Goal: Task Accomplishment & Management: Manage account settings

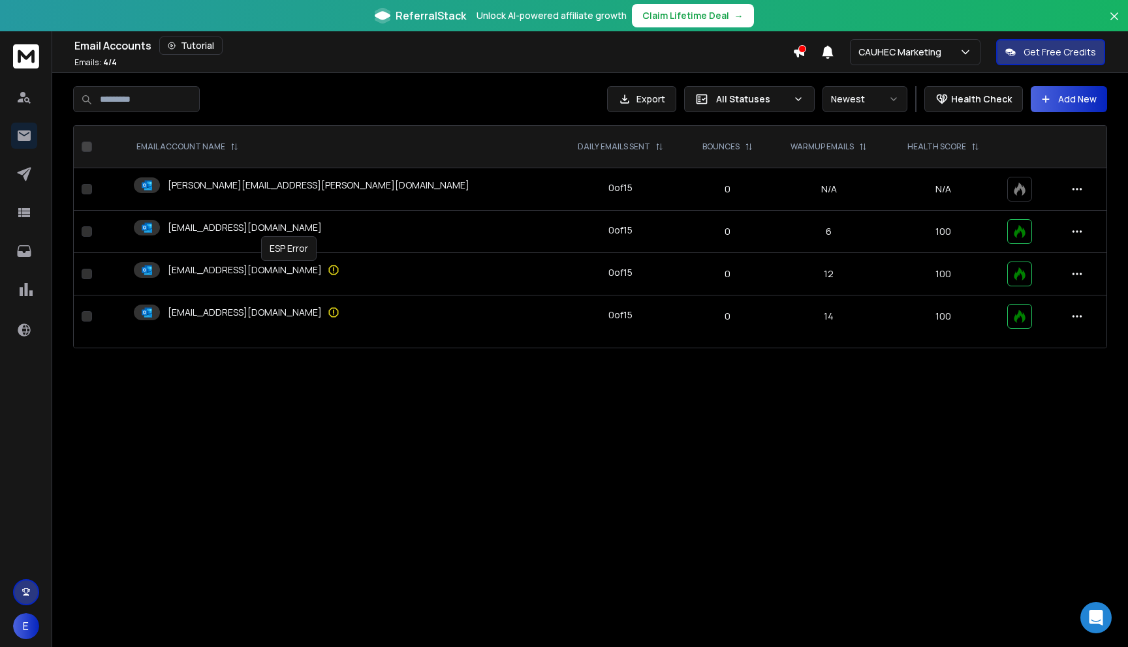
click at [333, 269] on icon at bounding box center [333, 270] width 1 height 4
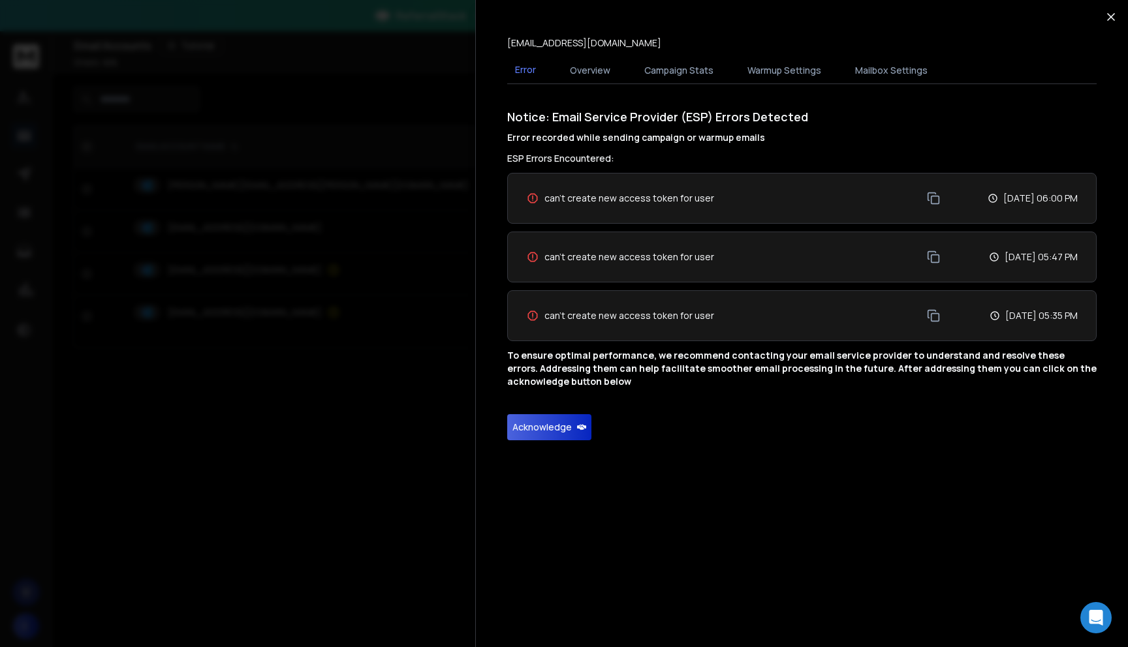
click at [1112, 18] on icon "button" at bounding box center [1110, 16] width 13 height 13
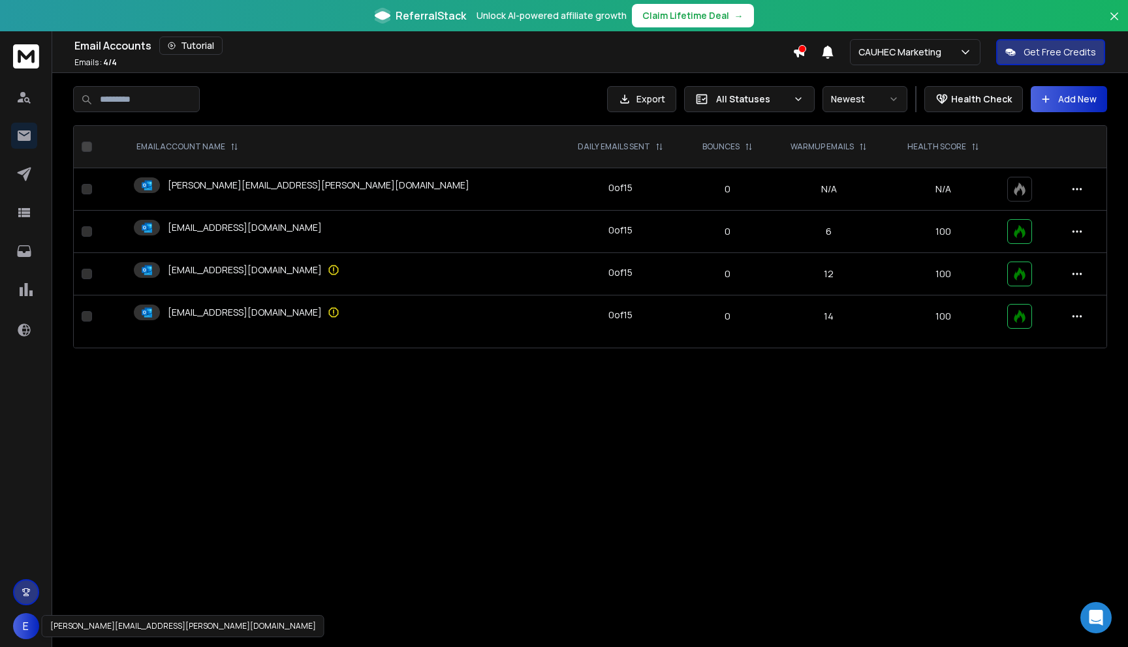
click at [22, 627] on span "E" at bounding box center [26, 626] width 26 height 26
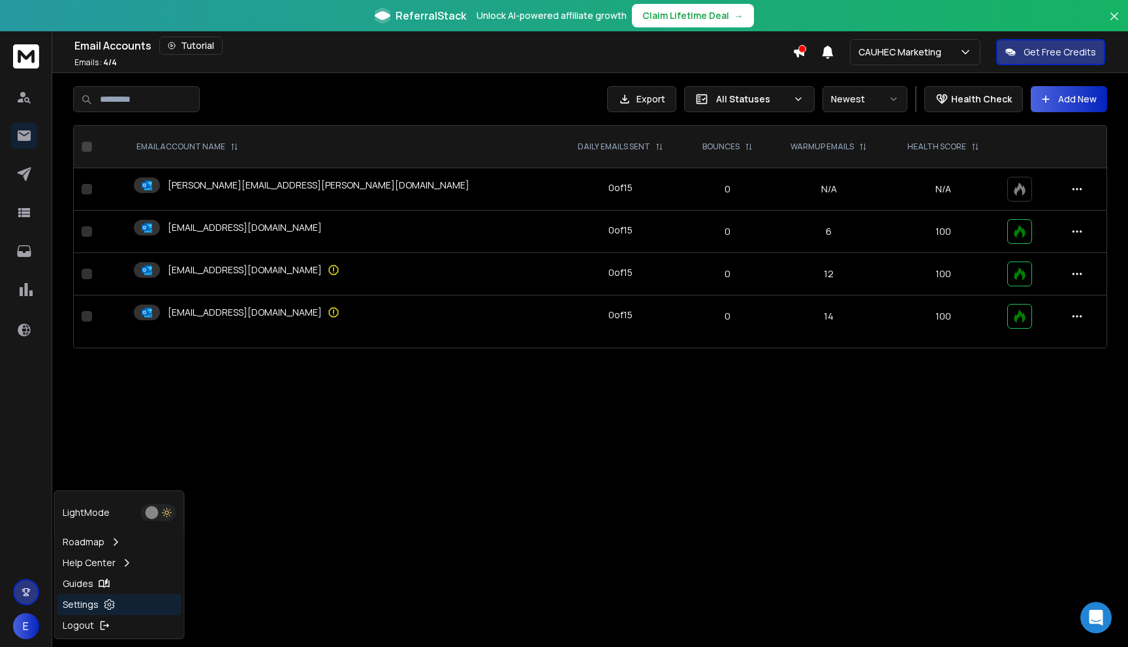
click at [97, 603] on p "Settings" at bounding box center [81, 604] width 36 height 13
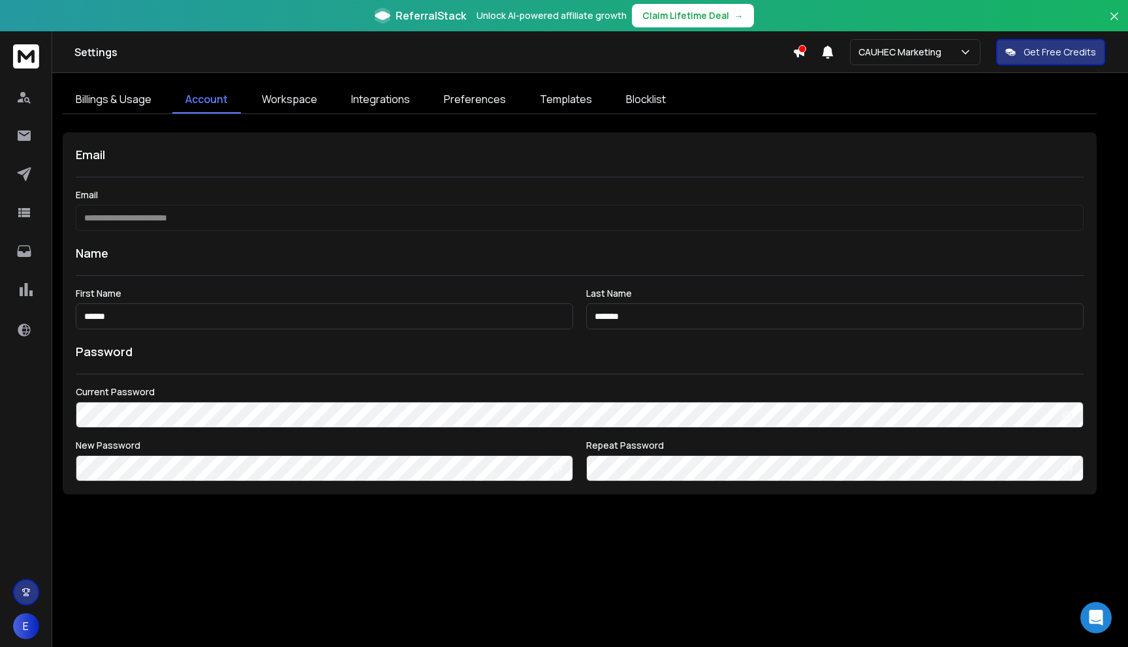
click at [290, 98] on link "Workspace" at bounding box center [290, 99] width 82 height 27
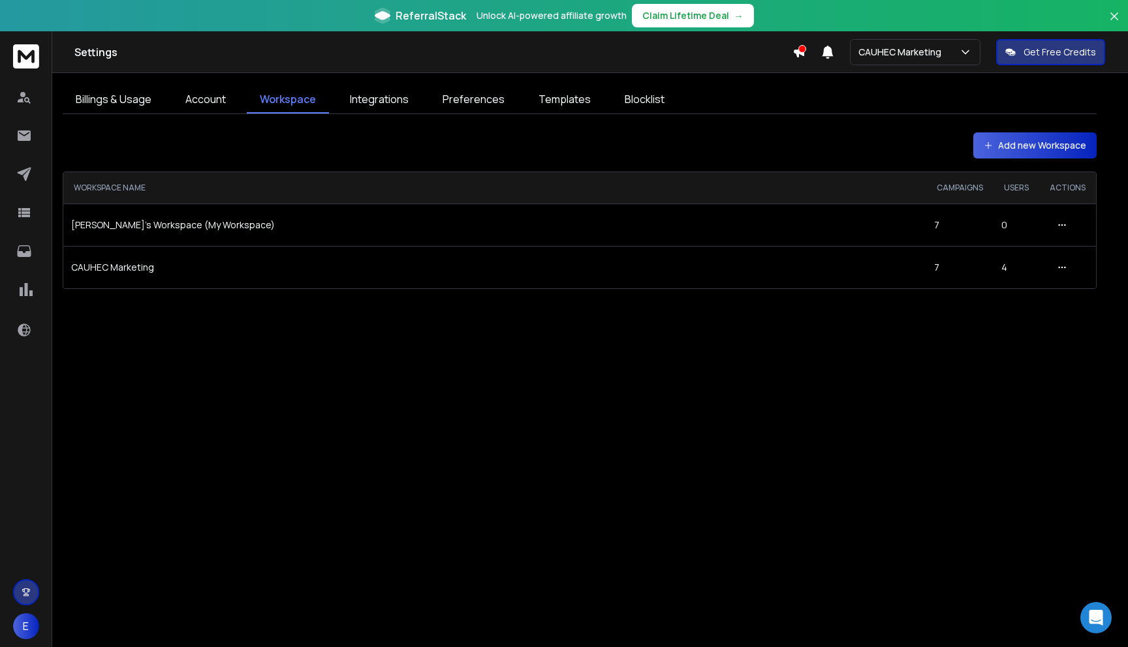
click at [114, 93] on link "Billings & Usage" at bounding box center [114, 99] width 102 height 27
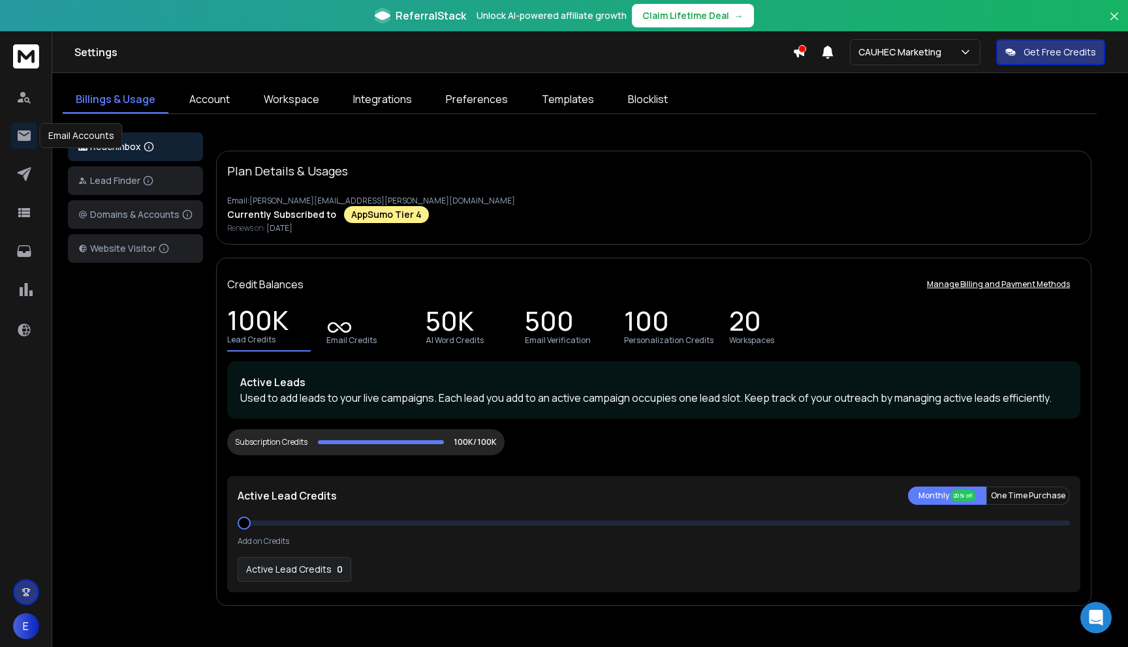
click at [24, 136] on icon at bounding box center [24, 136] width 13 height 10
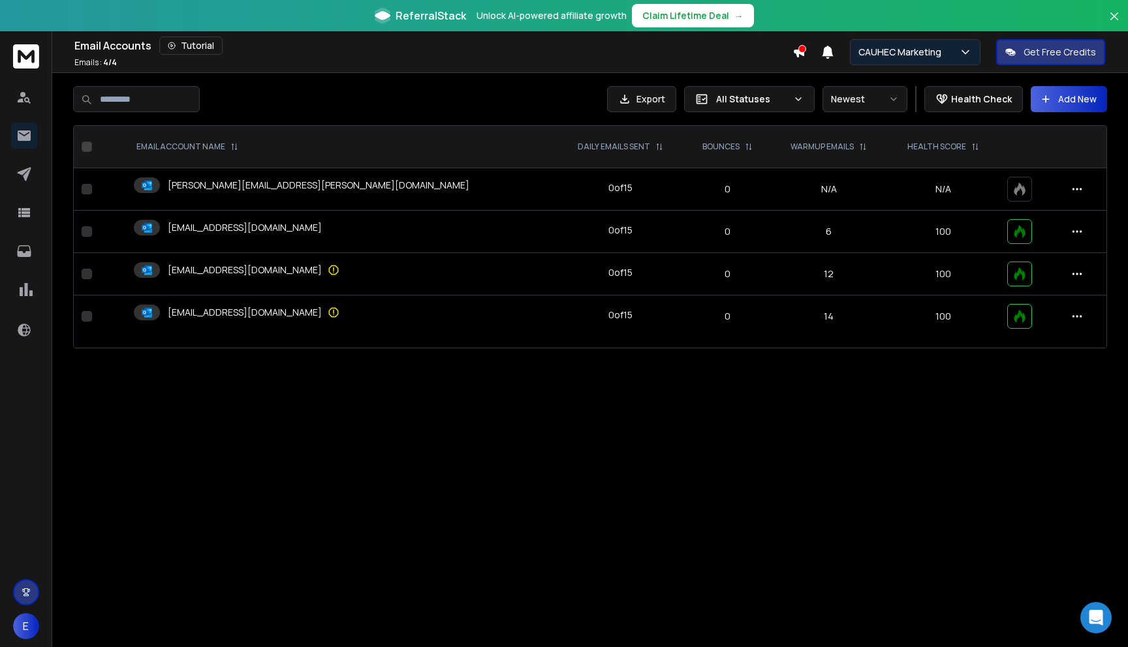
click at [907, 55] on p "CAUHEC Marketing" at bounding box center [902, 52] width 88 height 13
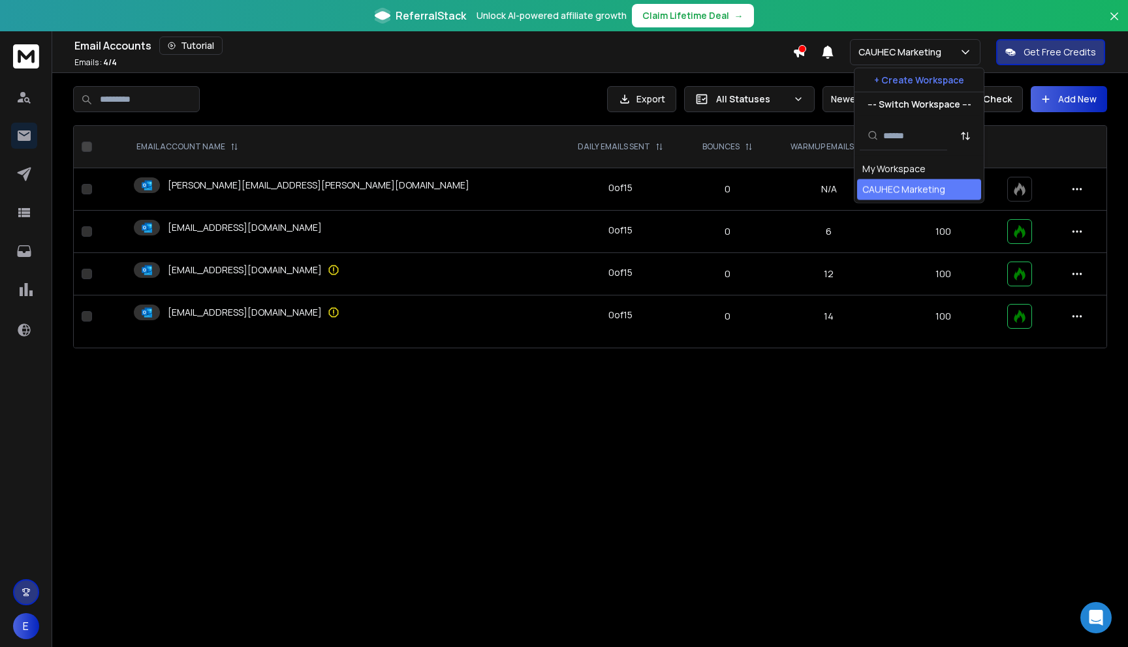
click at [895, 187] on div "CAUHEC Marketing" at bounding box center [903, 189] width 83 height 13
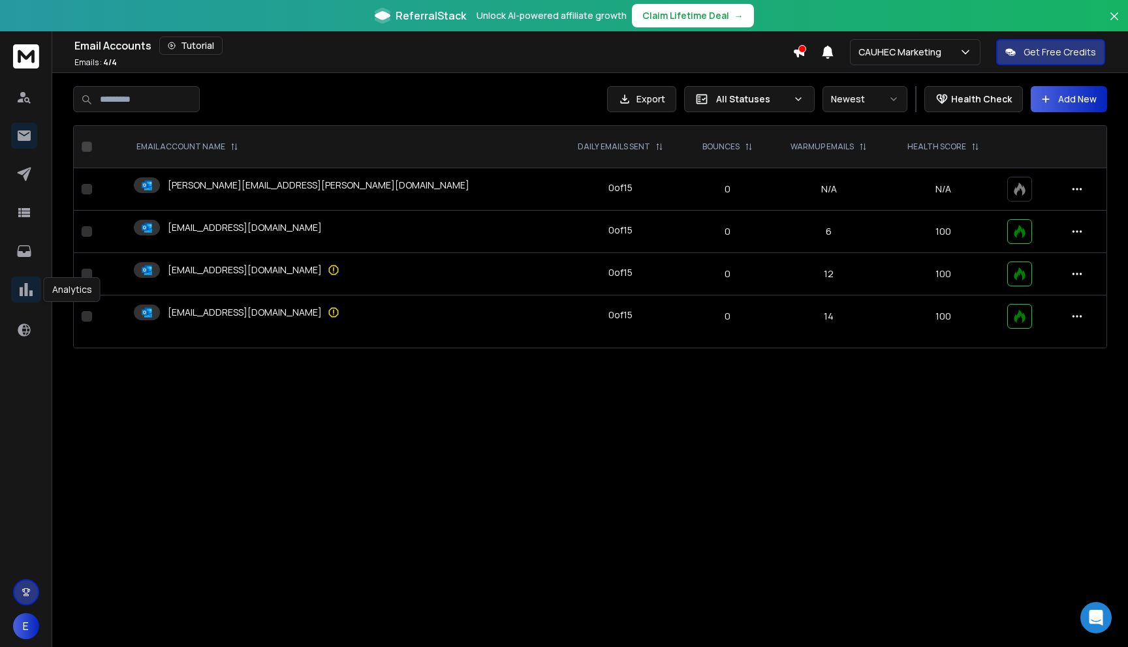
click at [23, 290] on icon at bounding box center [26, 290] width 20 height 20
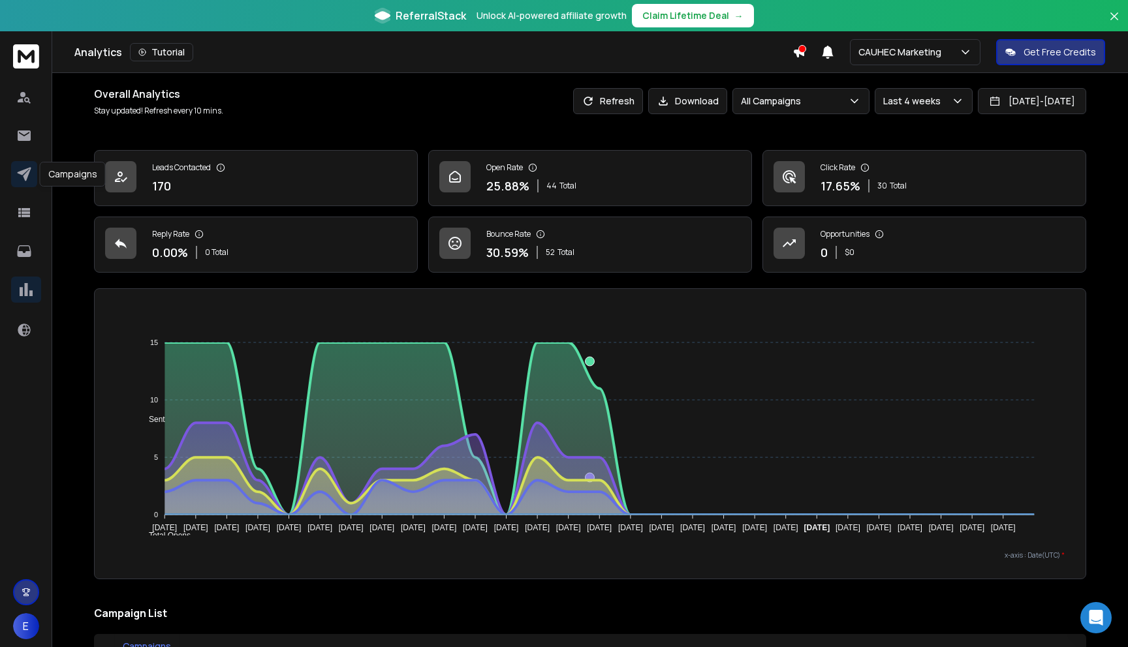
click at [23, 169] on icon at bounding box center [24, 174] width 16 height 16
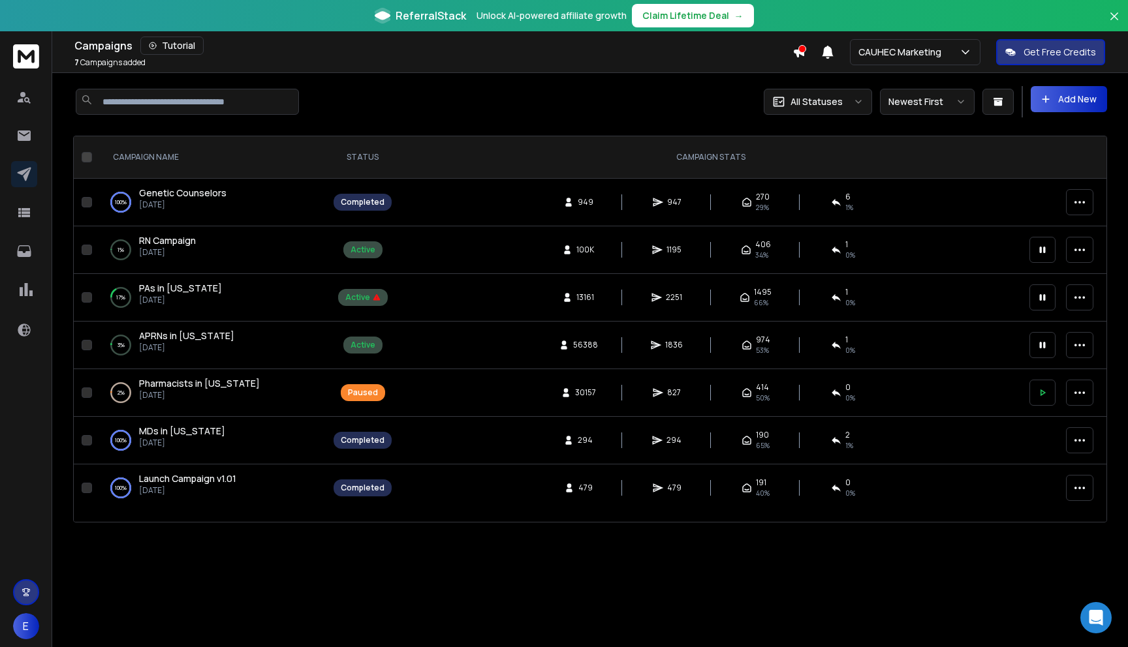
click at [1074, 101] on button "Add New" at bounding box center [1068, 99] width 76 height 26
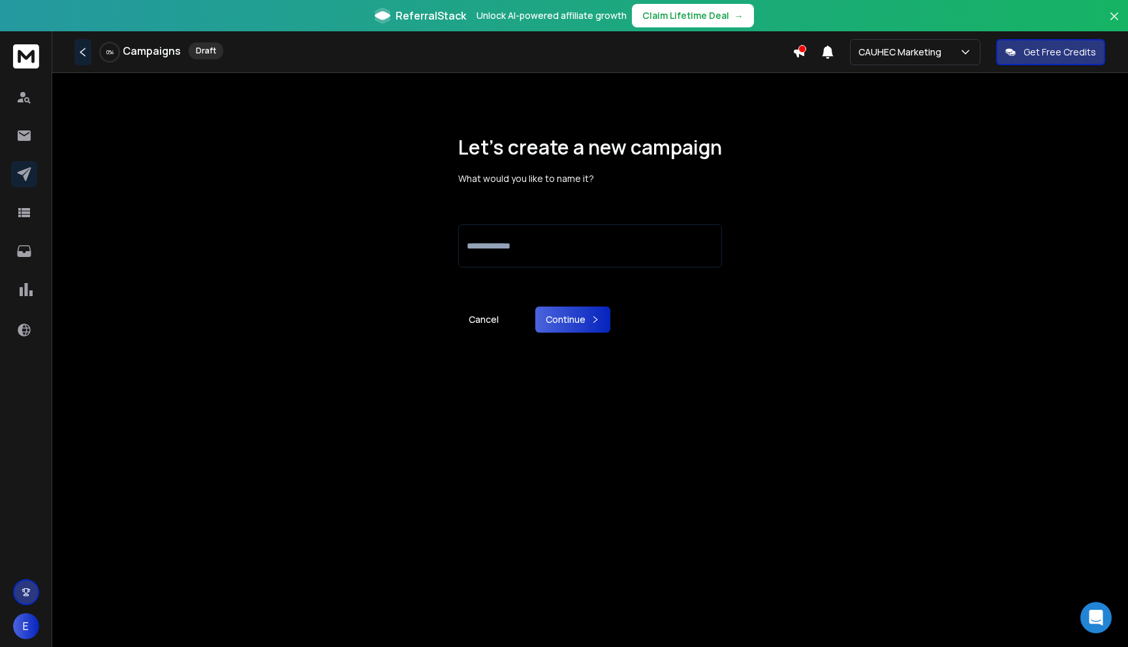
click at [84, 52] on icon at bounding box center [83, 52] width 12 height 12
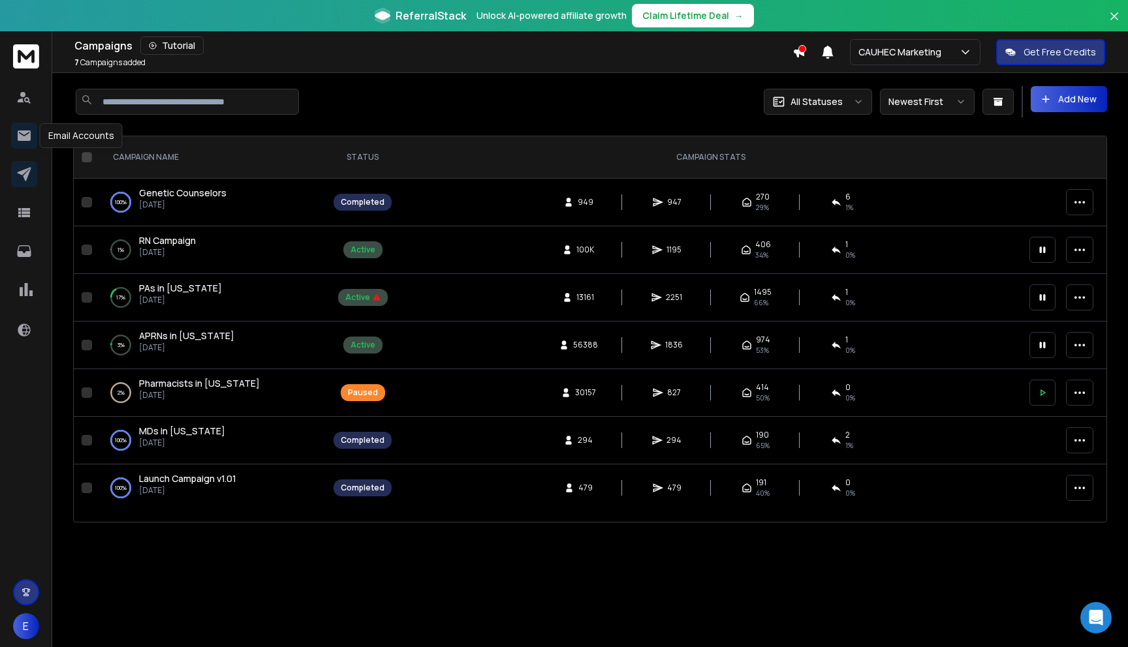
click at [22, 138] on icon at bounding box center [24, 136] width 13 height 10
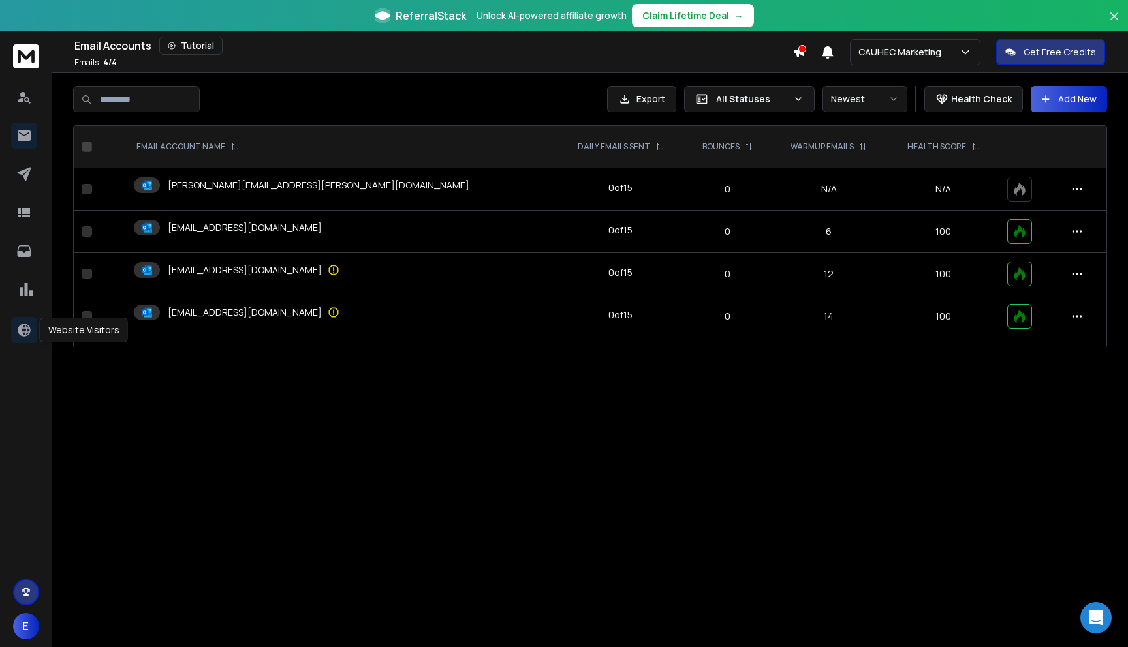
click at [24, 333] on icon at bounding box center [24, 330] width 16 height 16
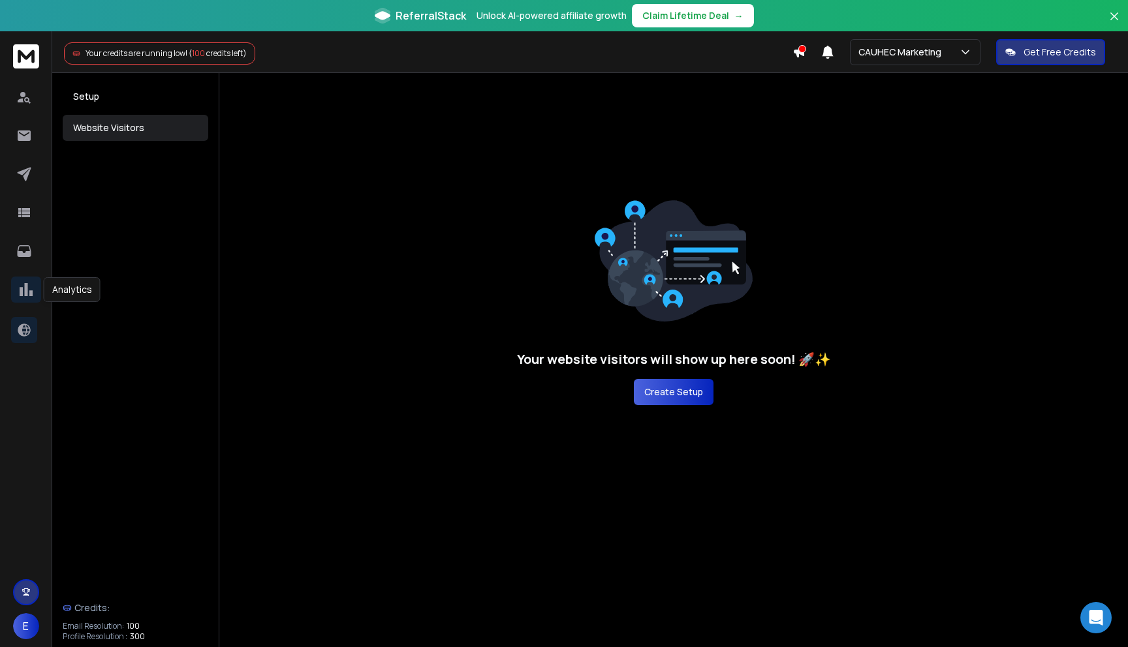
click at [21, 287] on icon at bounding box center [26, 290] width 20 height 20
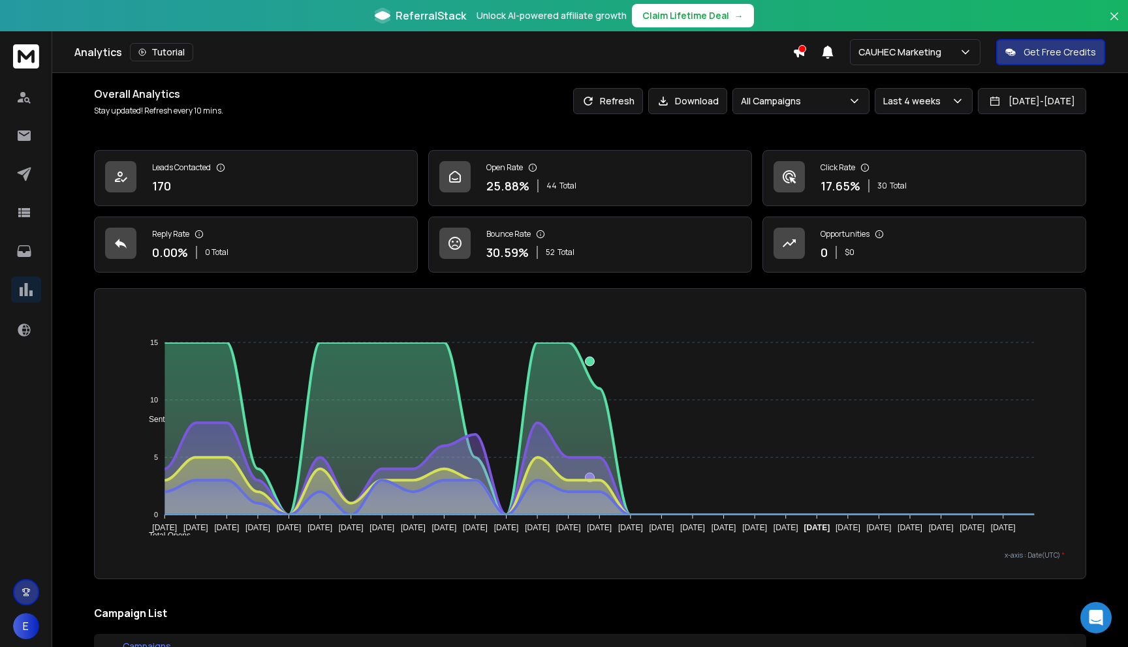
click at [28, 59] on icon at bounding box center [26, 56] width 26 height 24
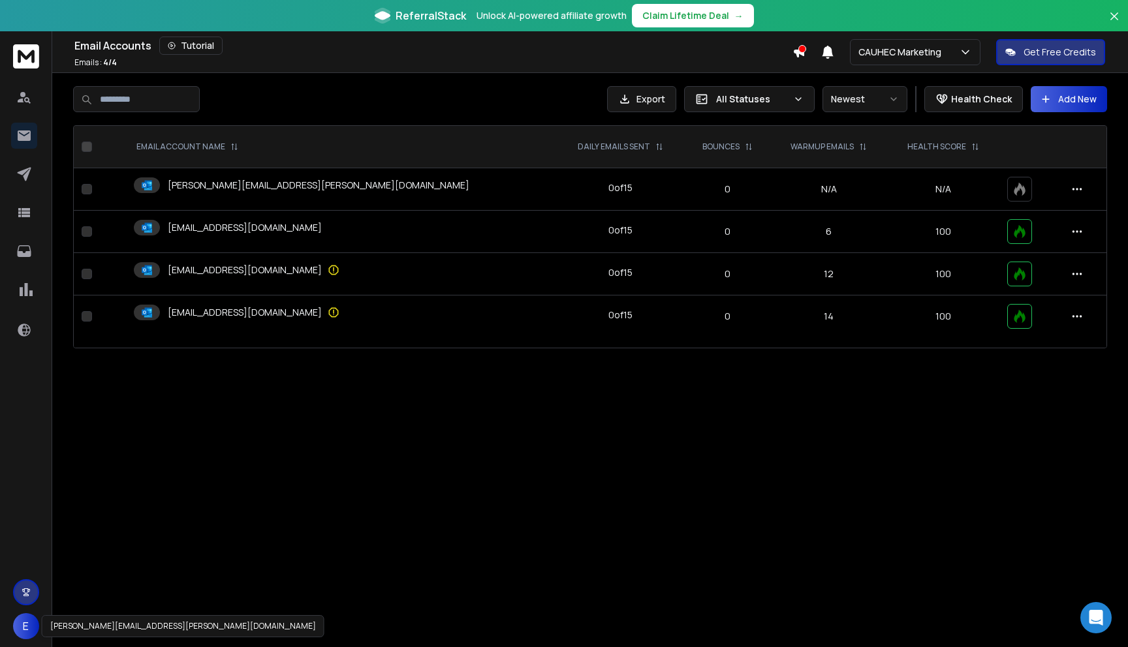
click at [27, 628] on span "E" at bounding box center [26, 626] width 26 height 26
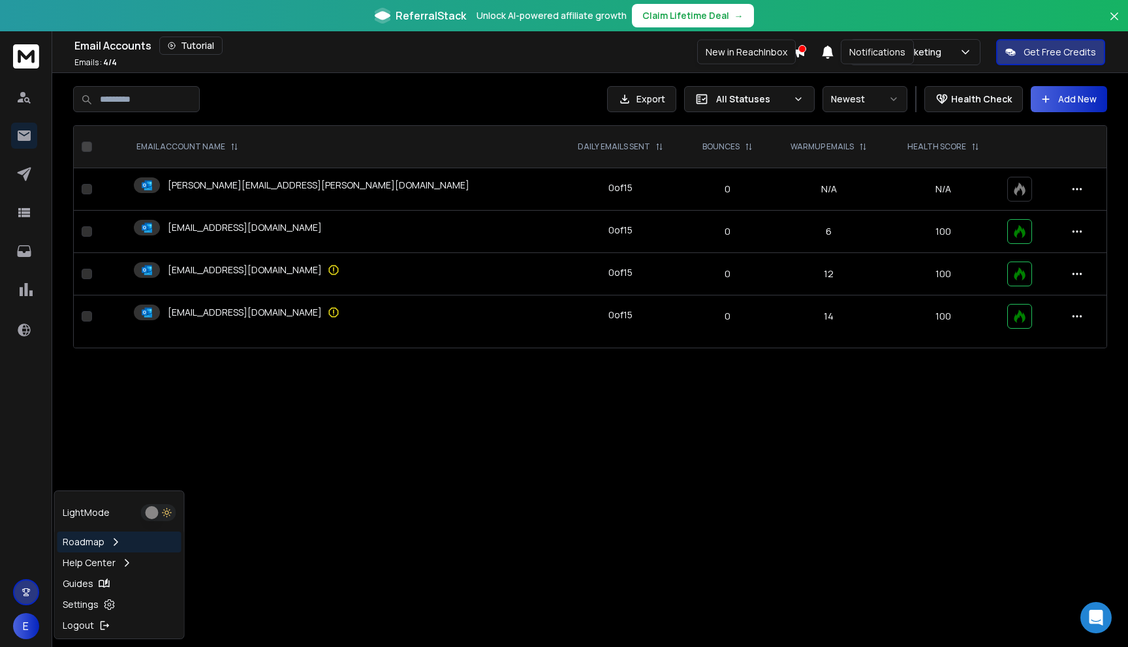
click at [800, 50] on icon at bounding box center [799, 52] width 10 height 10
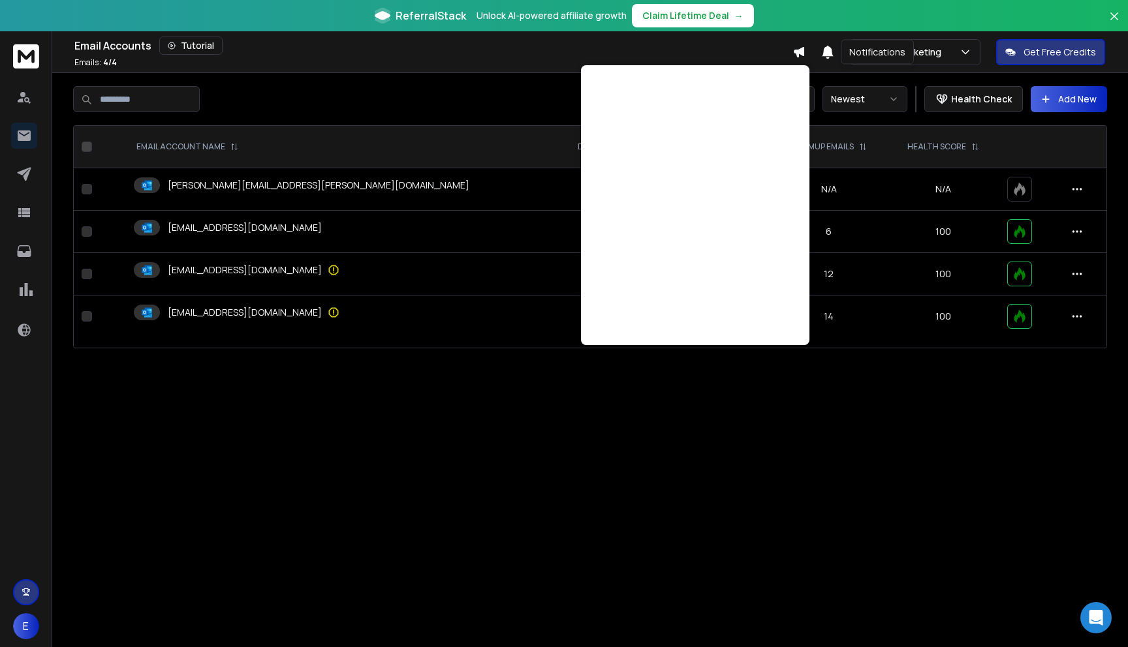
click at [833, 52] on icon at bounding box center [828, 51] width 12 height 13
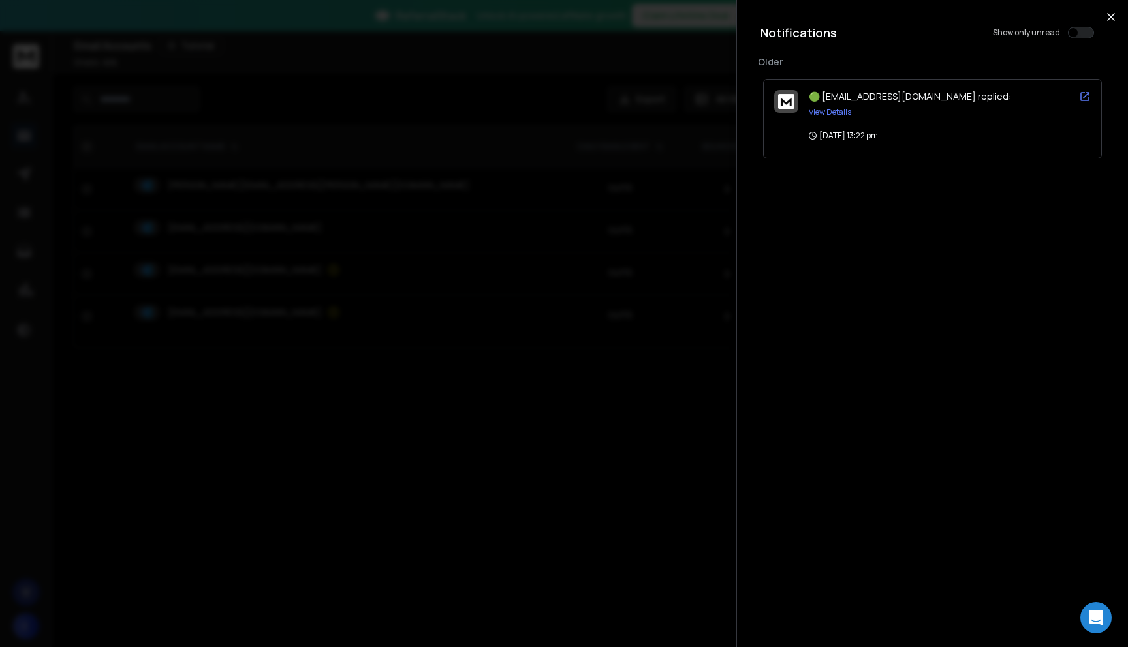
click at [1109, 17] on icon "button" at bounding box center [1111, 17] width 7 height 7
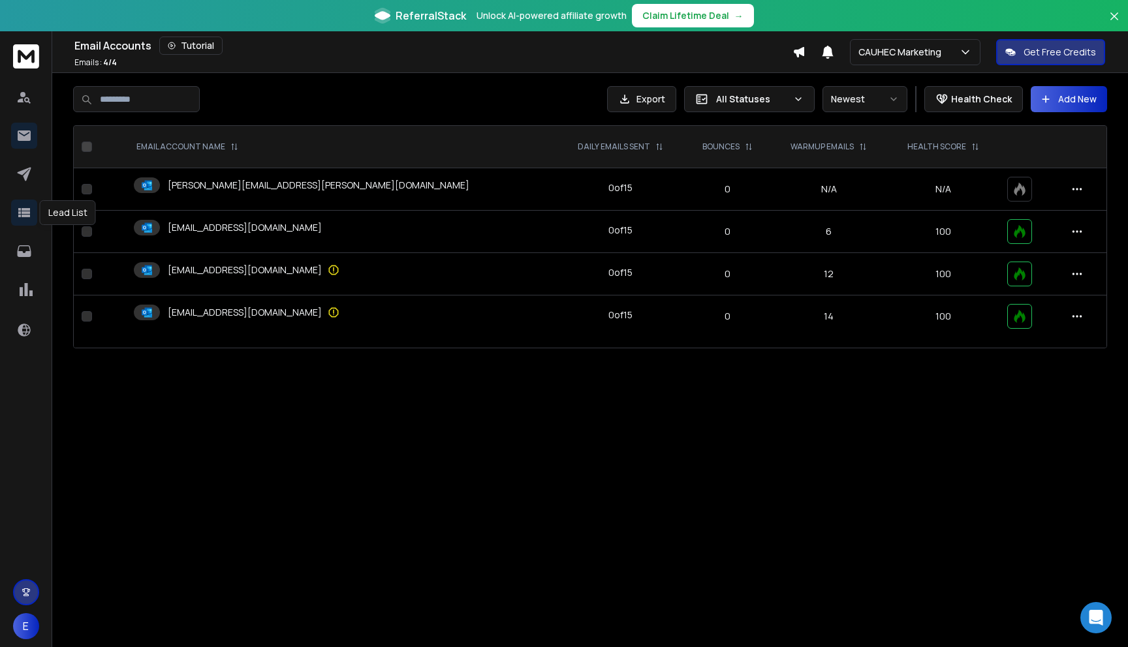
click at [23, 209] on icon at bounding box center [24, 212] width 12 height 9
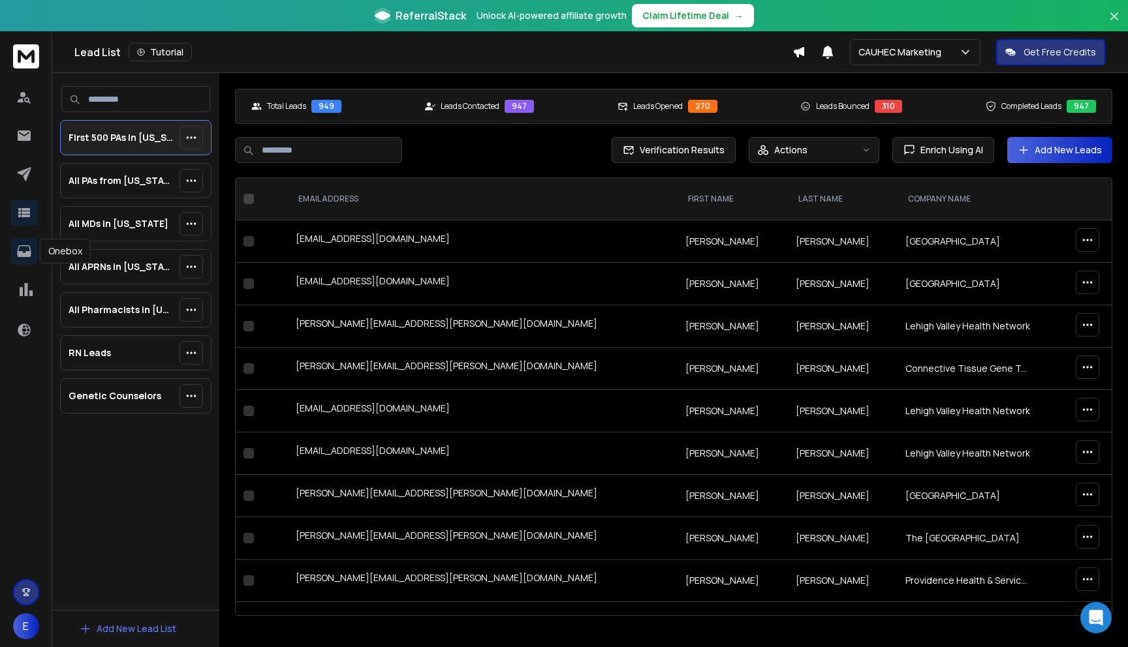
click at [16, 238] on link at bounding box center [24, 251] width 26 height 26
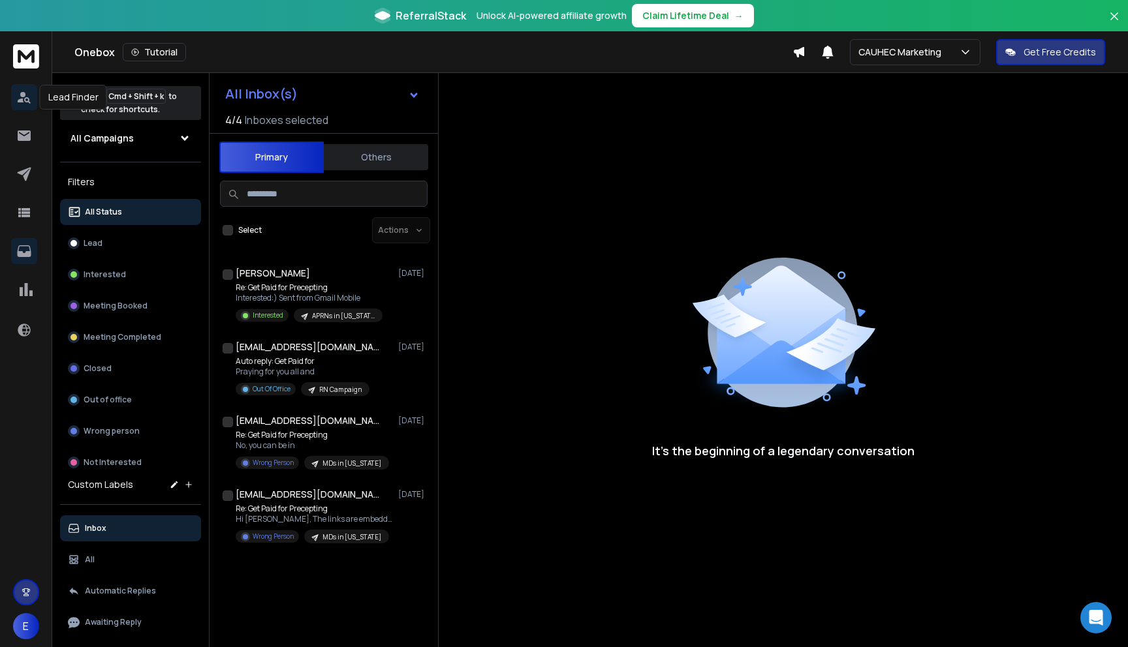
click at [21, 95] on circle at bounding box center [22, 94] width 5 height 5
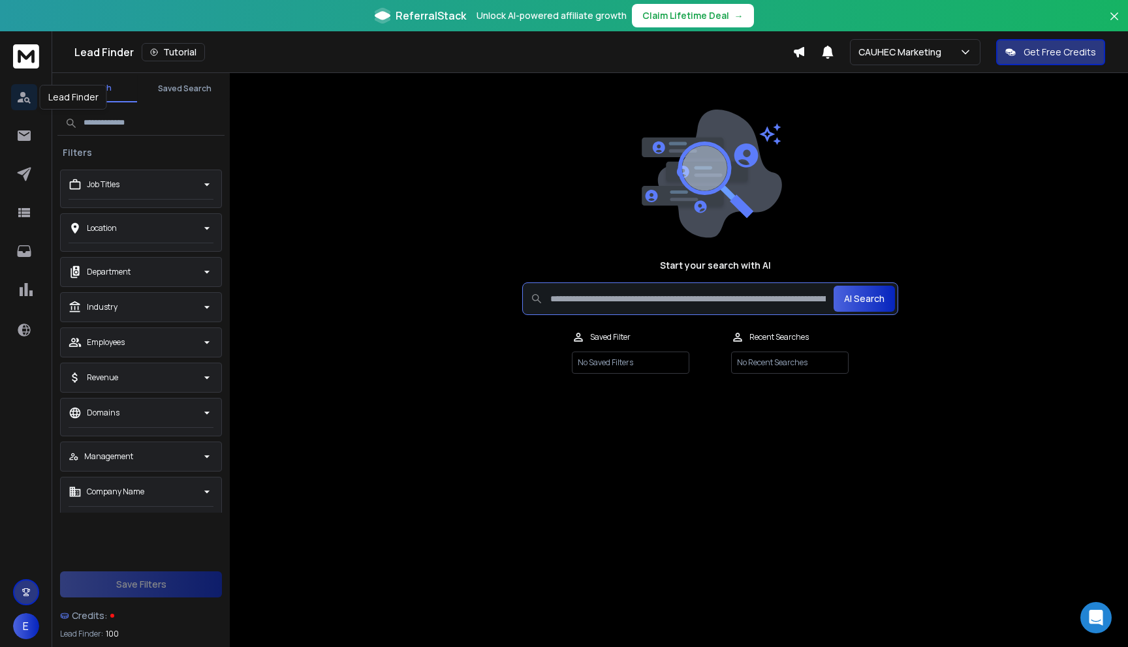
click at [21, 95] on circle at bounding box center [22, 94] width 5 height 5
click at [22, 139] on icon at bounding box center [24, 136] width 13 height 10
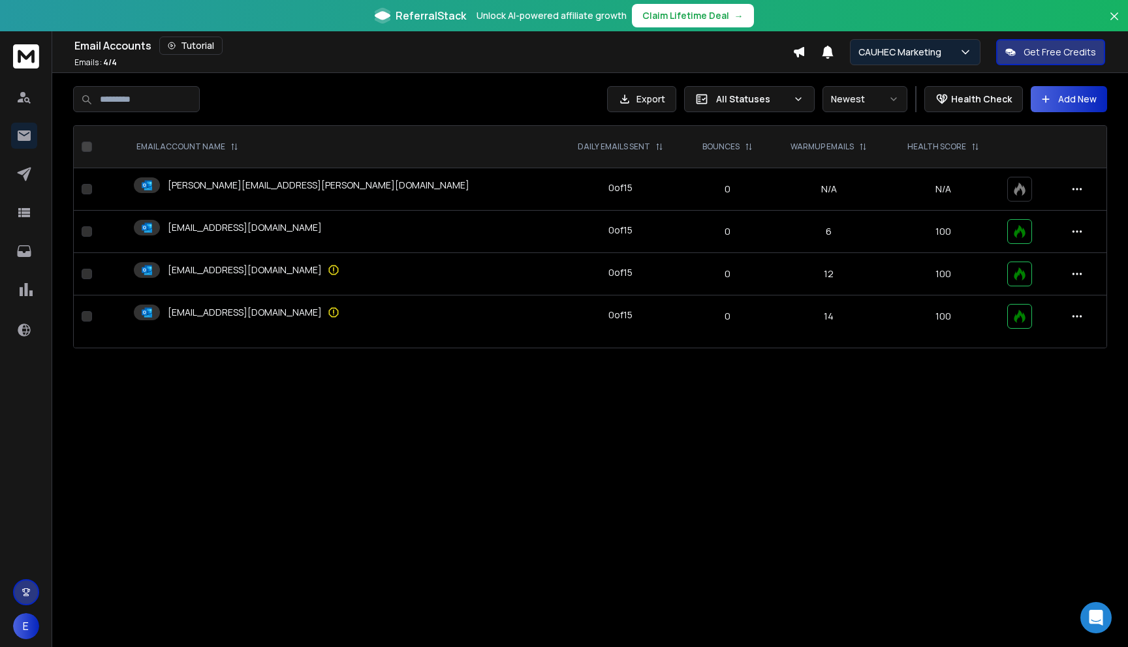
click at [890, 52] on p "CAUHEC Marketing" at bounding box center [902, 52] width 88 height 13
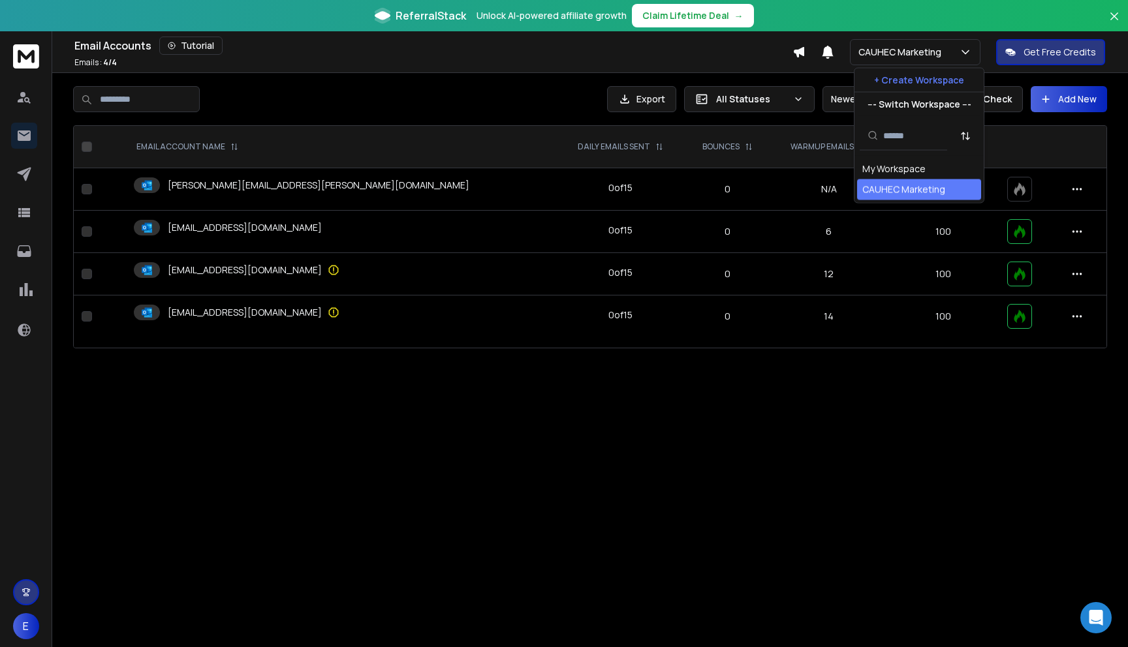
click at [880, 187] on div "CAUHEC Marketing" at bounding box center [903, 189] width 83 height 13
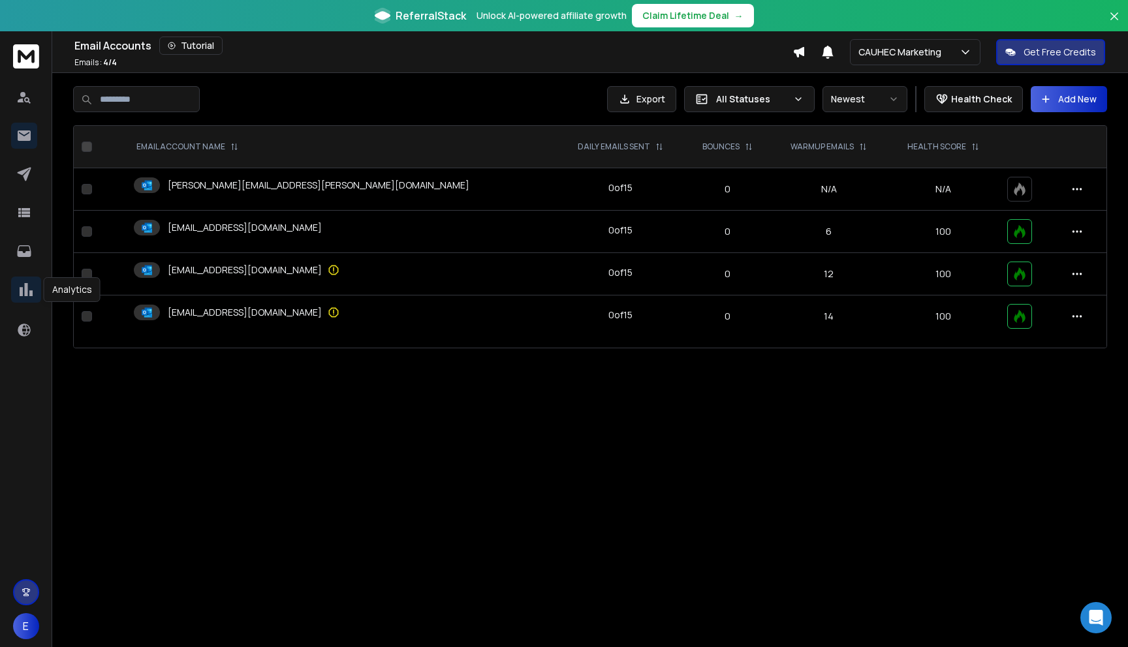
click at [22, 290] on icon at bounding box center [26, 289] width 13 height 13
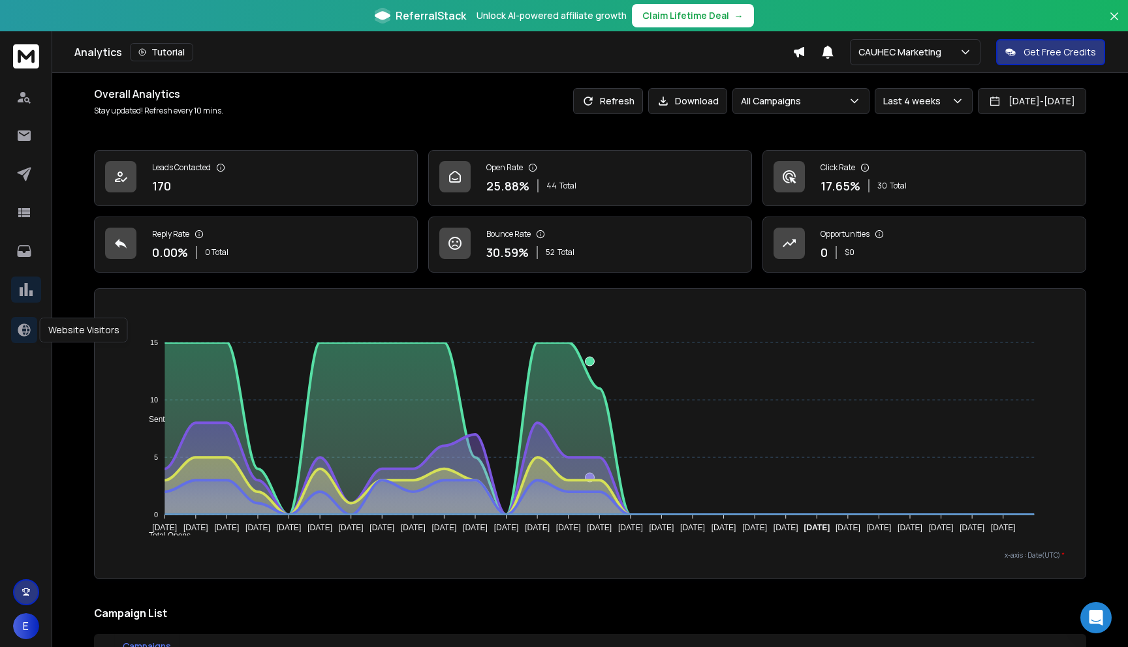
click at [22, 328] on icon at bounding box center [24, 330] width 13 height 13
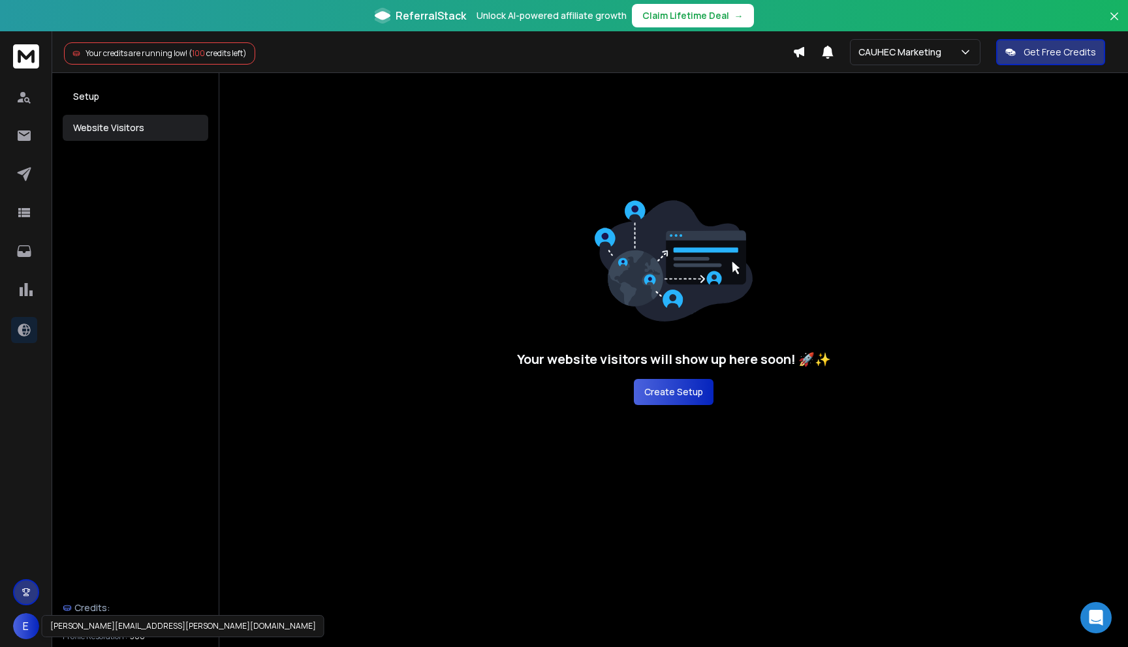
click at [24, 628] on span "E" at bounding box center [26, 626] width 26 height 26
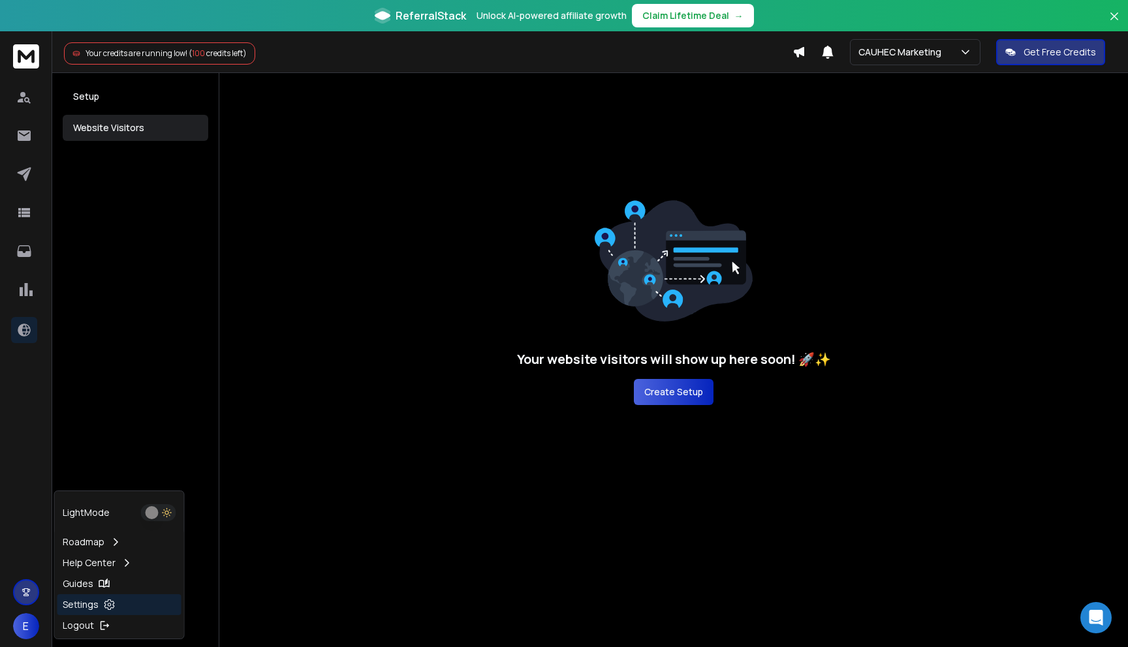
click at [85, 603] on p "Settings" at bounding box center [81, 604] width 36 height 13
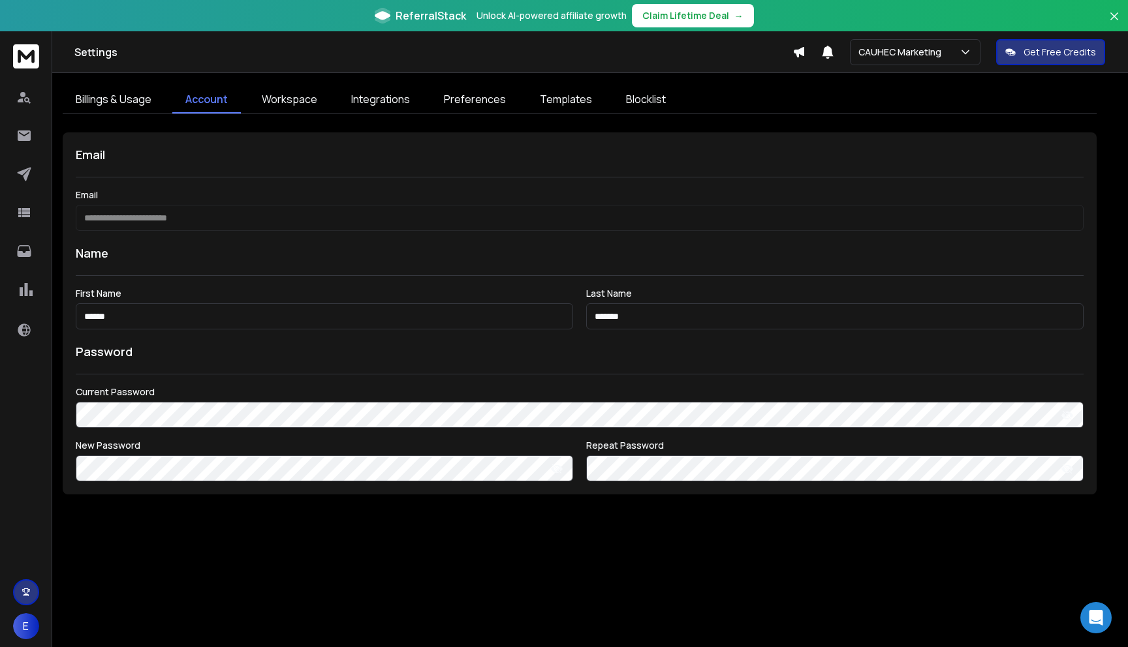
click at [284, 99] on link "Workspace" at bounding box center [290, 99] width 82 height 27
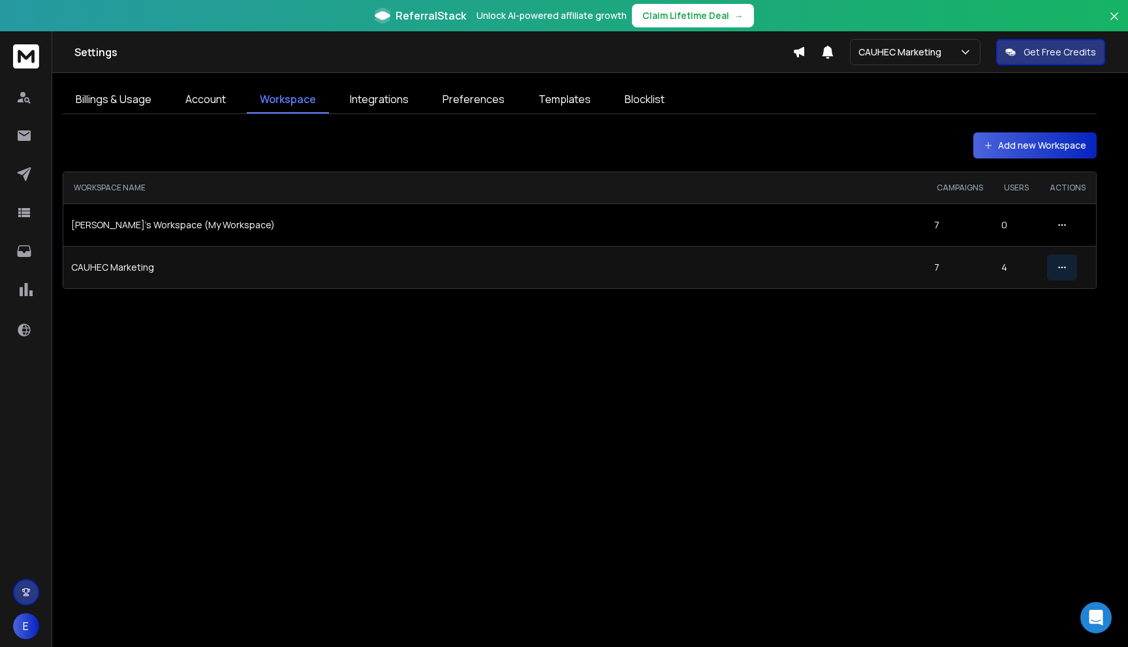
click at [1062, 265] on icon "button" at bounding box center [1061, 267] width 9 height 9
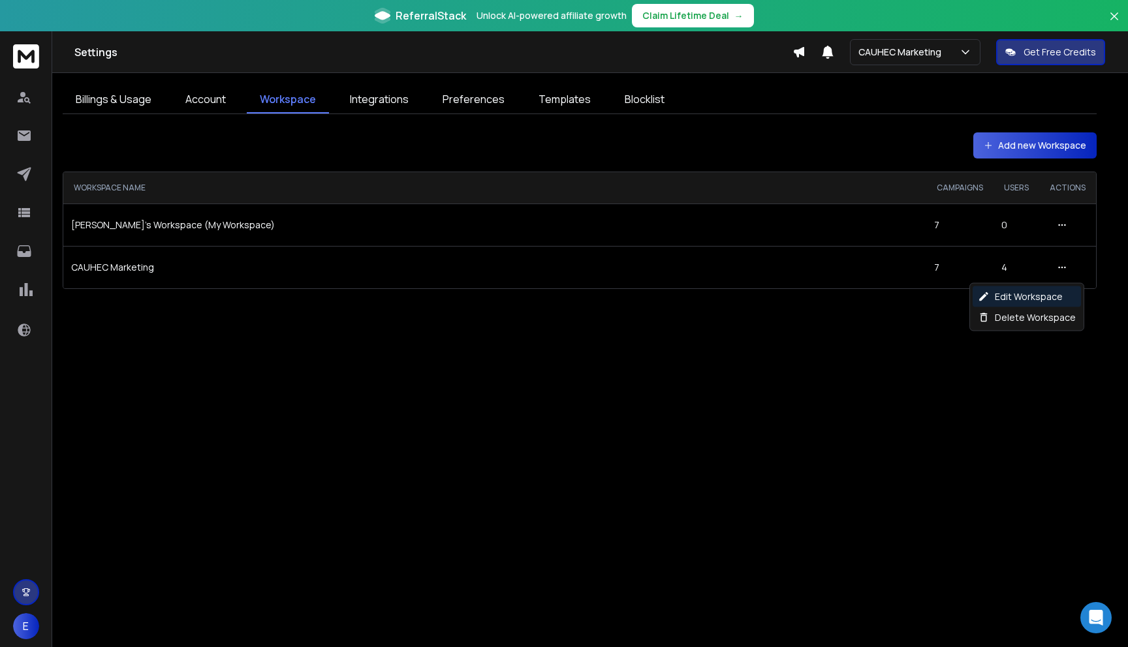
click at [1021, 292] on p "Edit Workspace" at bounding box center [1029, 296] width 68 height 13
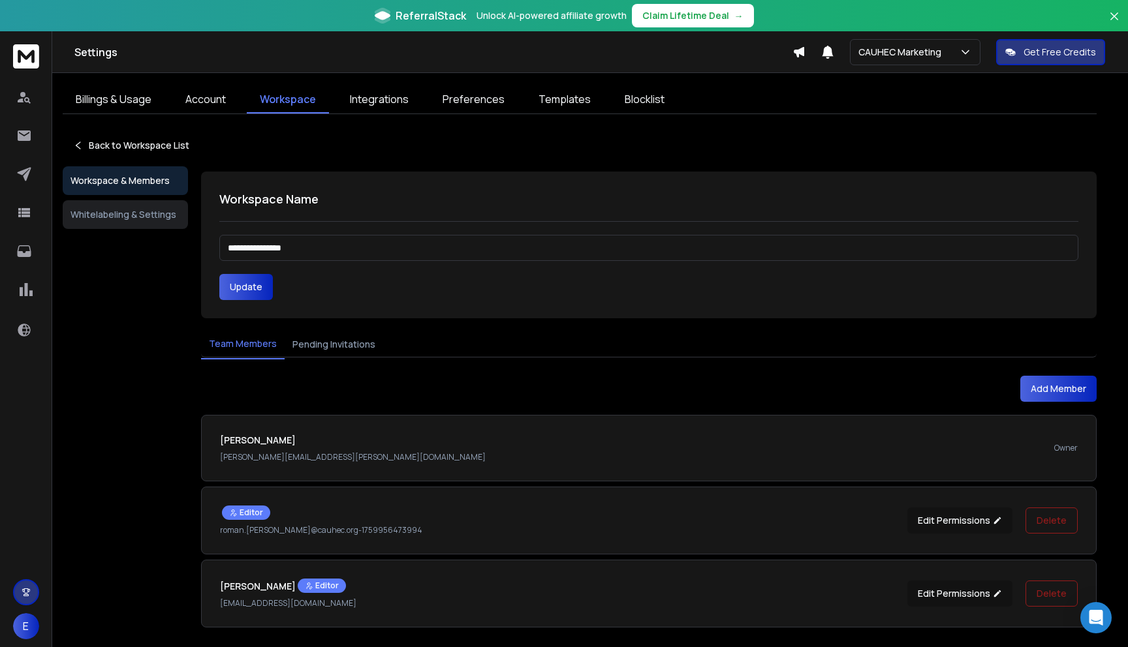
click at [1049, 390] on button "Add Member" at bounding box center [1058, 389] width 76 height 26
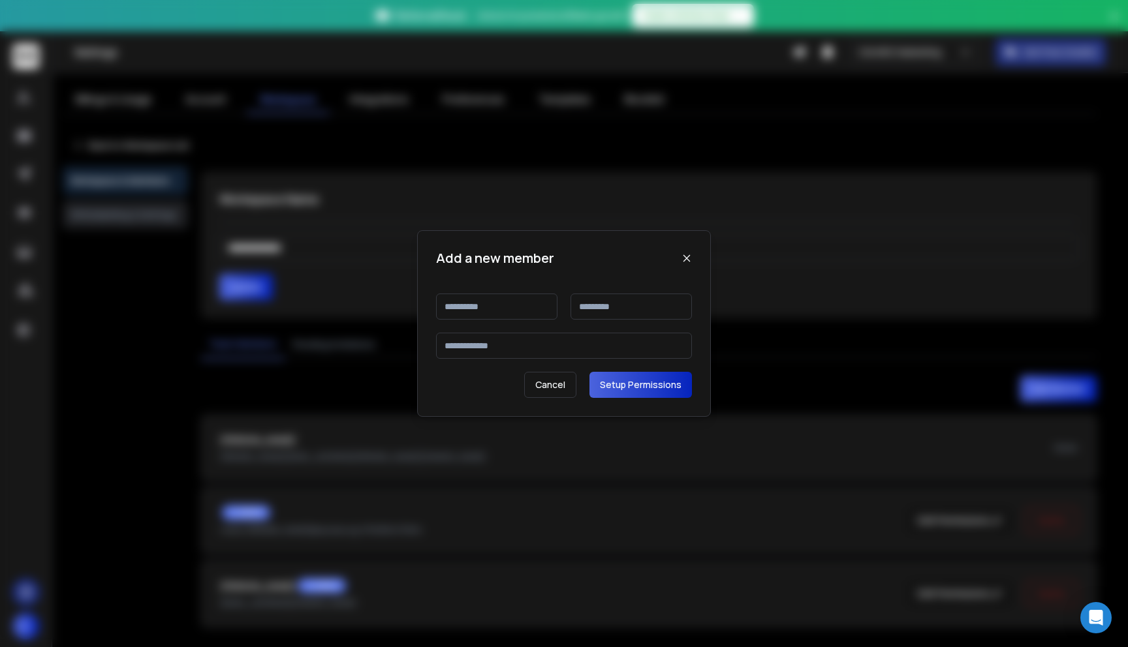
click at [501, 307] on input at bounding box center [496, 307] width 121 height 26
type input "*****"
type input "*******"
click at [483, 345] on input at bounding box center [564, 346] width 256 height 26
paste input "**********"
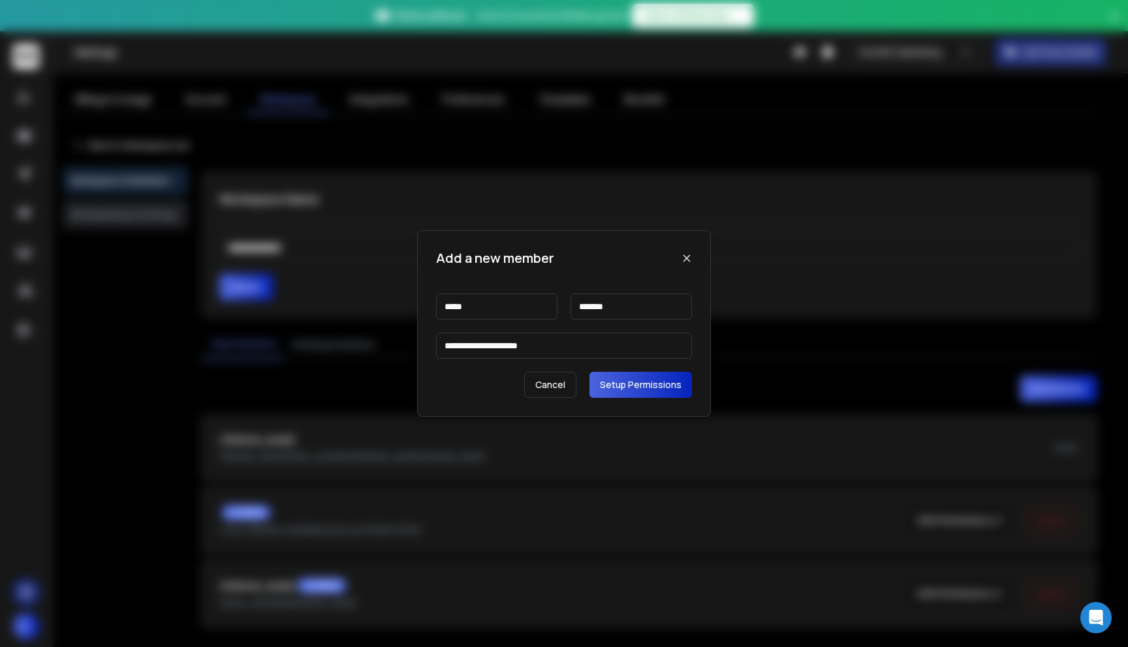
type input "**********"
click at [633, 384] on button "Setup Permissions" at bounding box center [640, 385] width 102 height 26
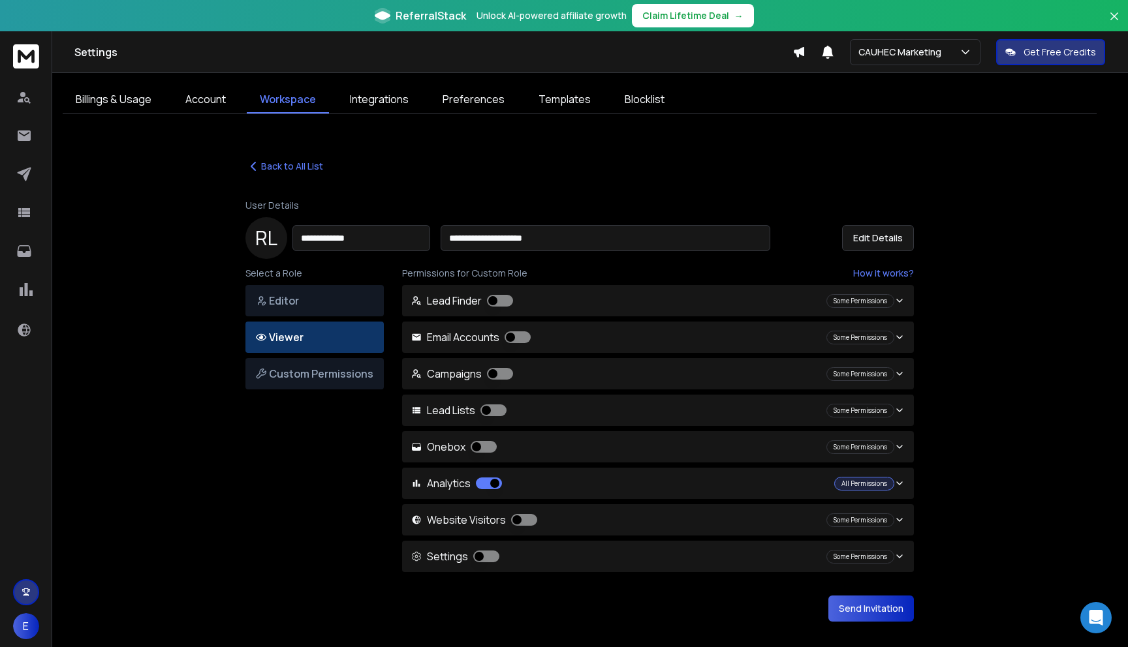
click at [495, 375] on button "button" at bounding box center [500, 374] width 26 height 12
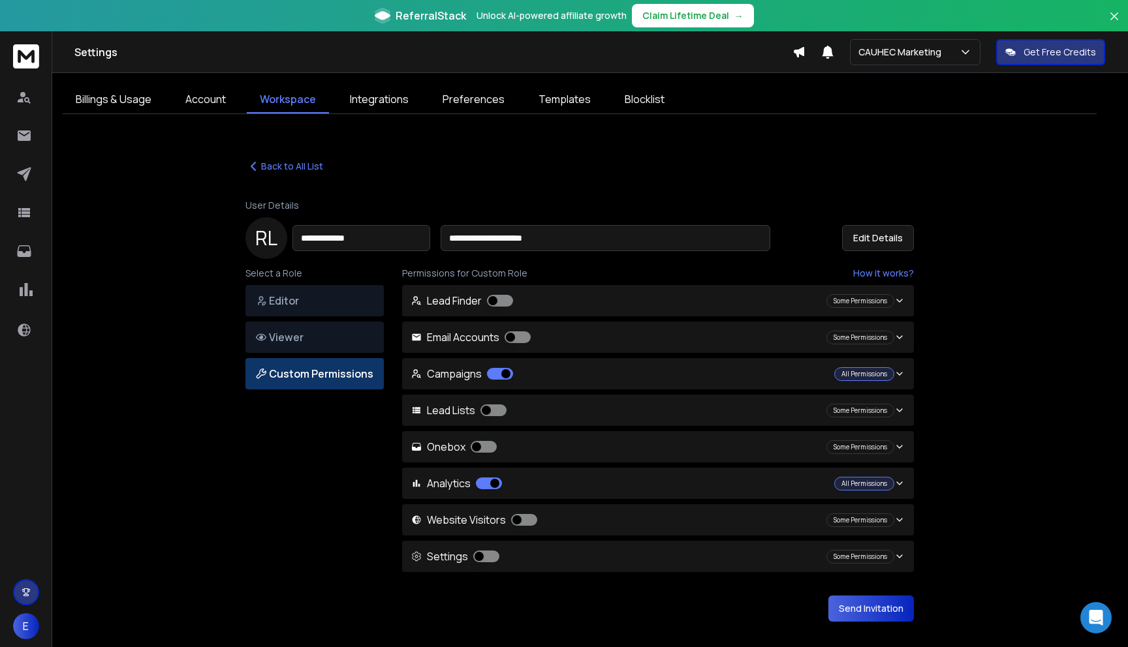
click at [518, 521] on button "button" at bounding box center [524, 520] width 26 height 12
click at [514, 339] on button "button" at bounding box center [517, 338] width 26 height 12
click at [497, 301] on button "button" at bounding box center [500, 301] width 26 height 12
click at [485, 411] on button "button" at bounding box center [493, 411] width 26 height 12
click at [482, 448] on button "button" at bounding box center [484, 447] width 26 height 12
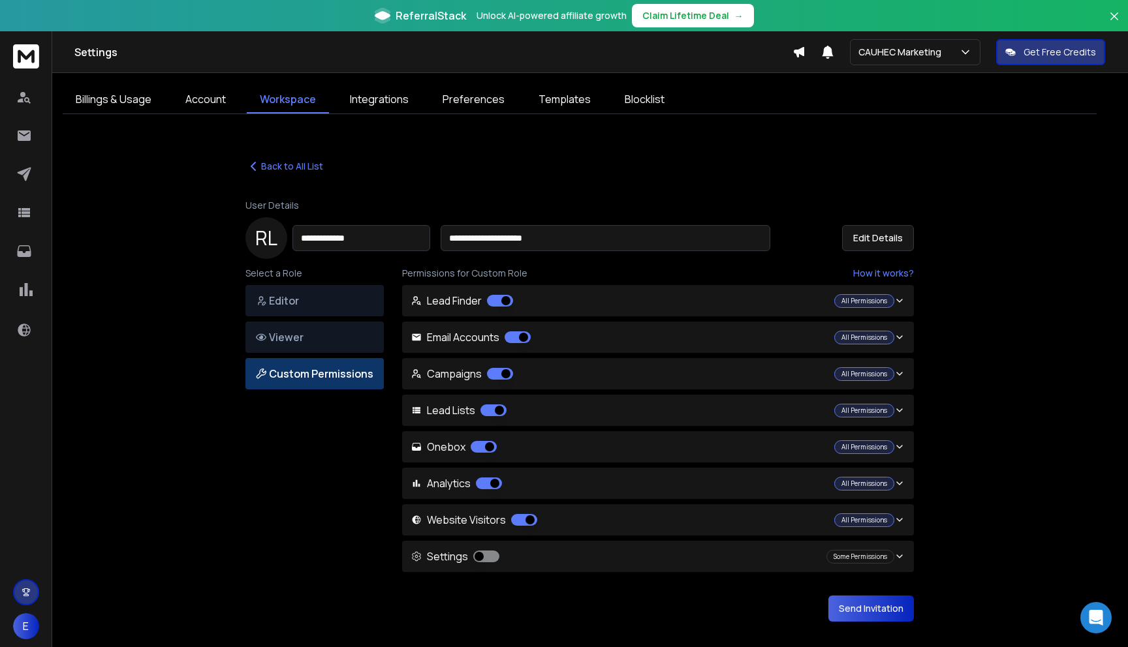
click at [869, 611] on button "Send Invitation" at bounding box center [870, 609] width 85 height 26
